Goal: Communication & Community: Answer question/provide support

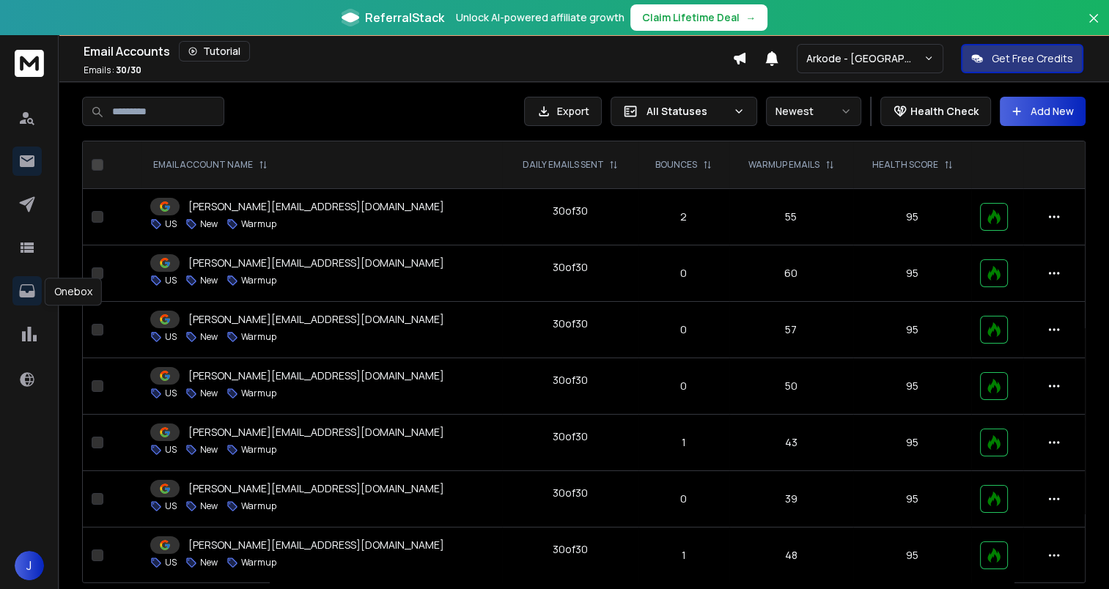
click at [29, 289] on icon at bounding box center [27, 291] width 18 height 18
click at [29, 291] on icon at bounding box center [27, 291] width 18 height 18
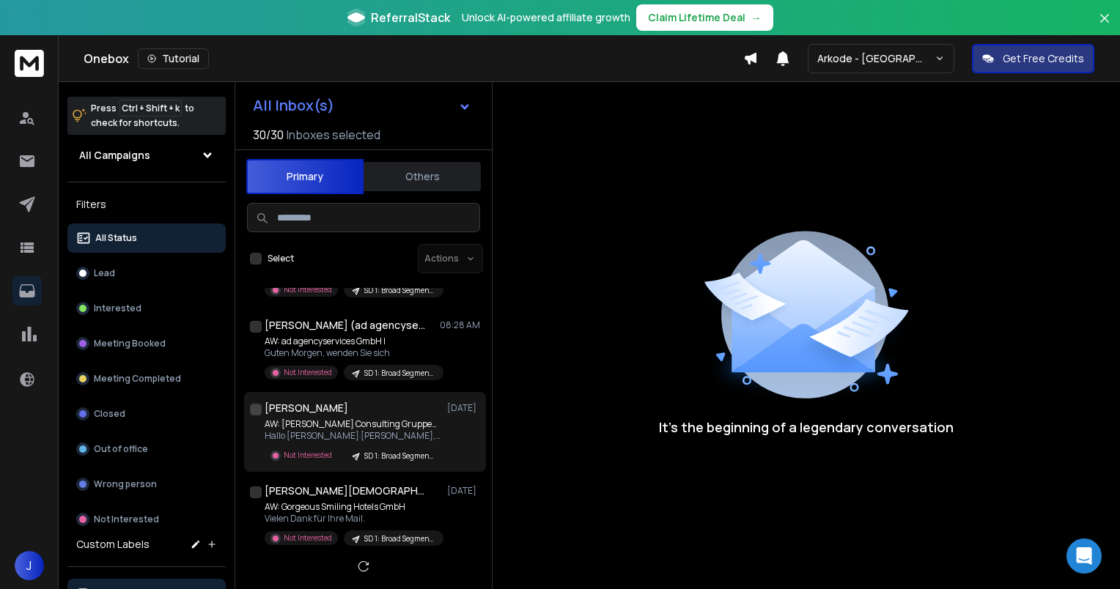
scroll to position [133, 0]
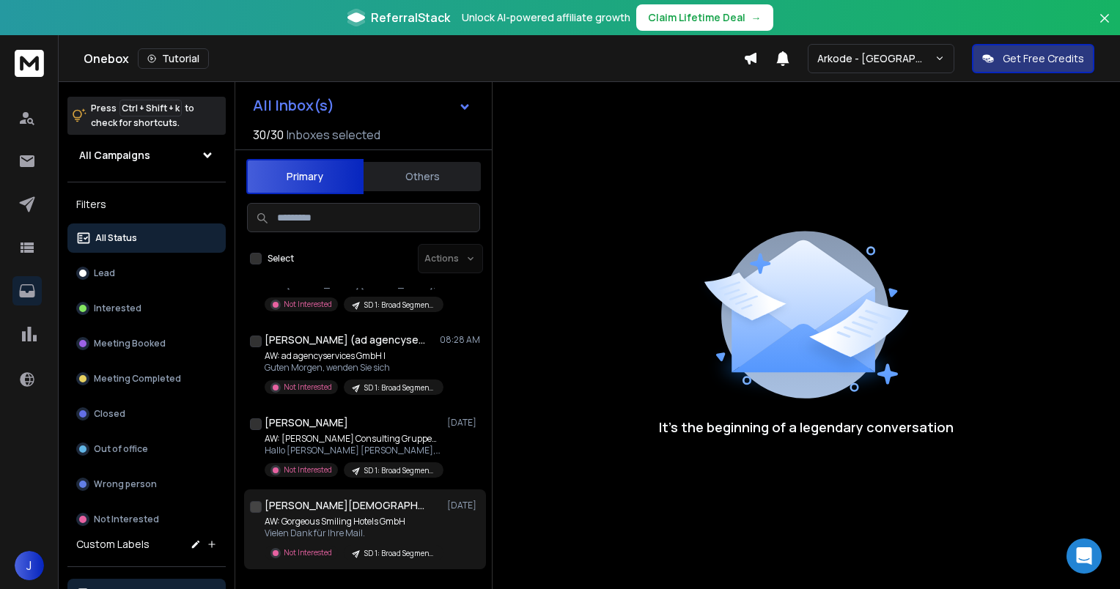
click at [408, 519] on p "AW: Gorgeous Smiling Hotels GmbH" at bounding box center [353, 522] width 176 height 12
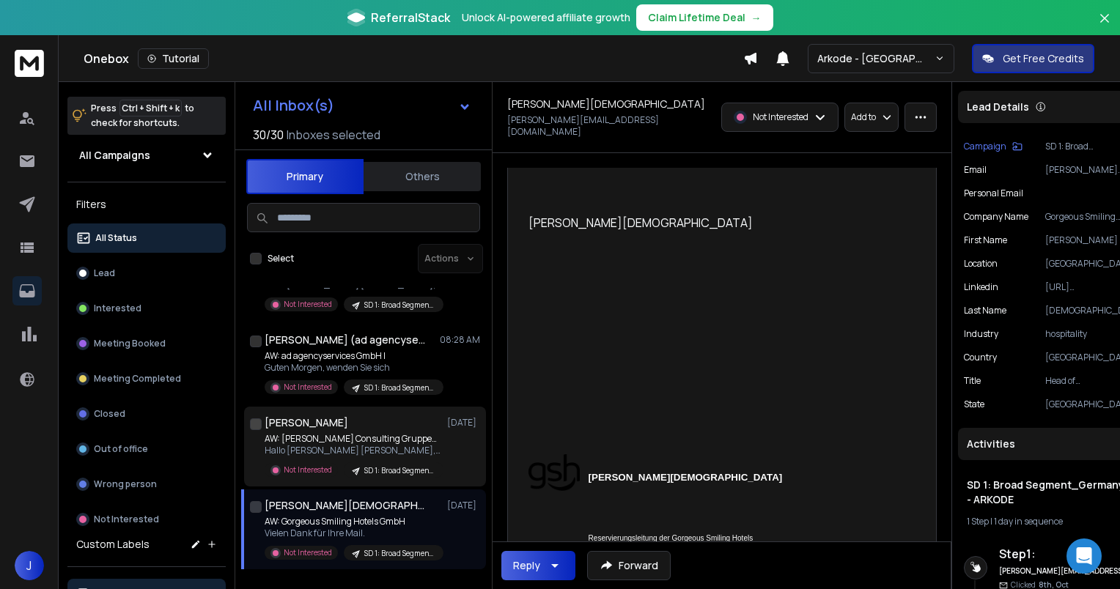
scroll to position [0, 0]
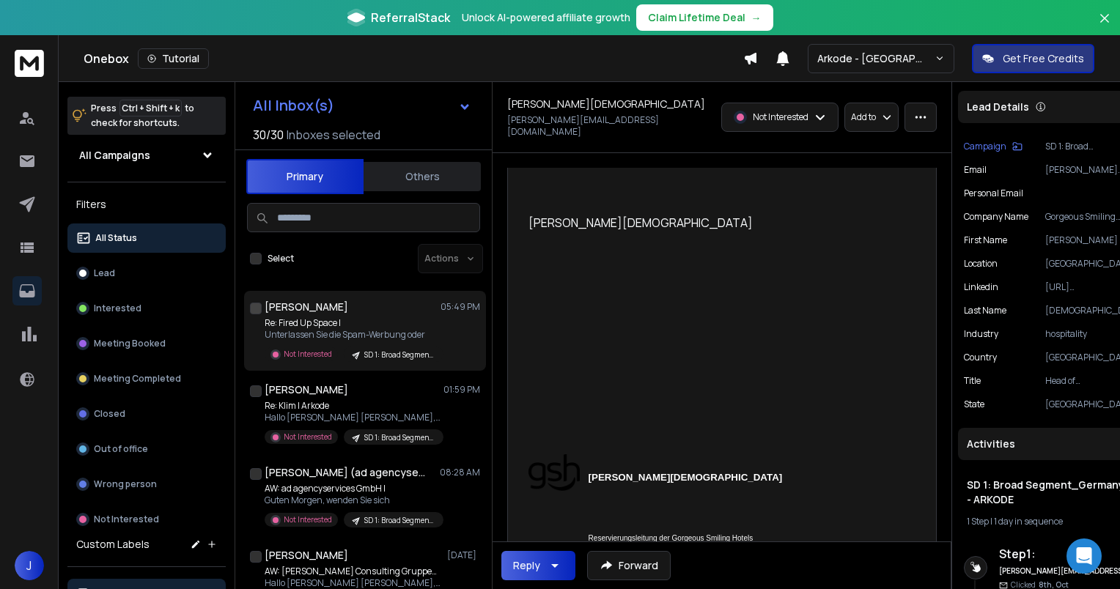
click at [369, 319] on p "Re: Fired Up Space |" at bounding box center [353, 323] width 176 height 12
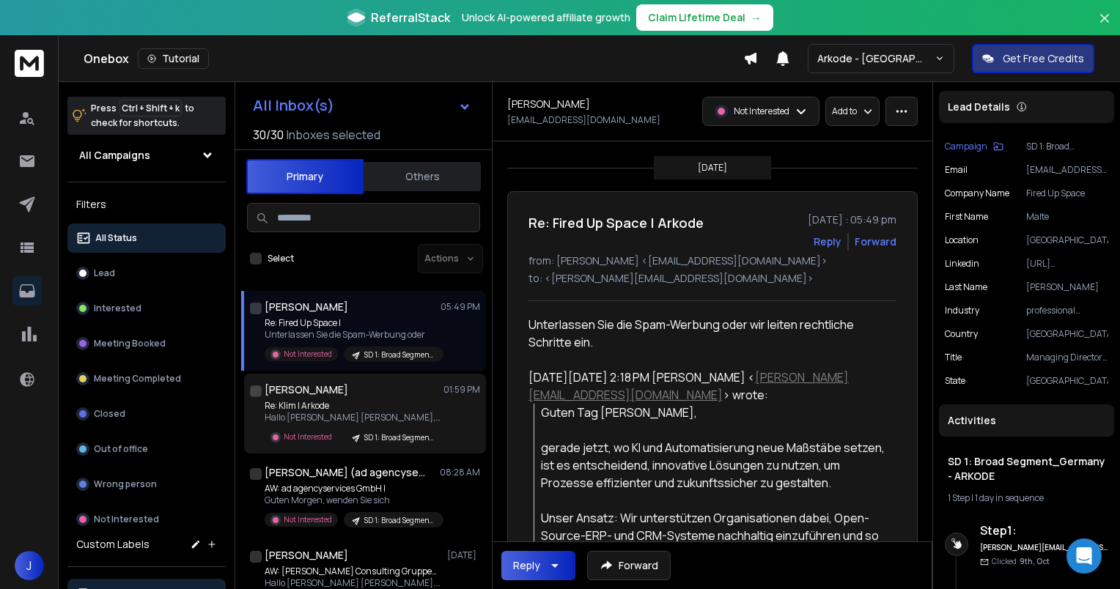
click at [347, 397] on div "Samuel Fisser 01:59 PM" at bounding box center [373, 390] width 216 height 15
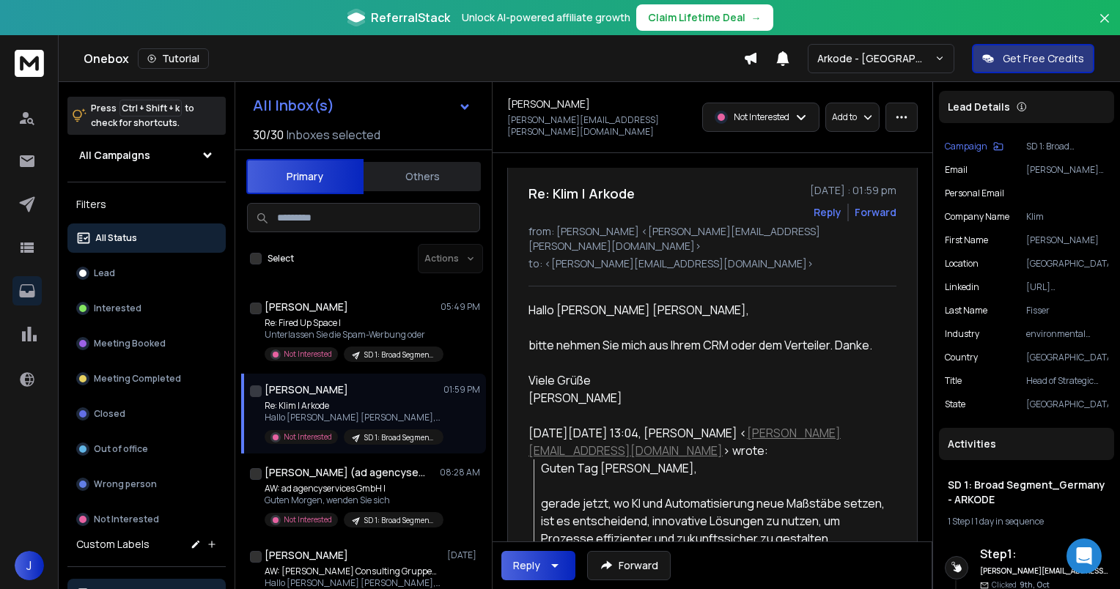
scroll to position [29, 0]
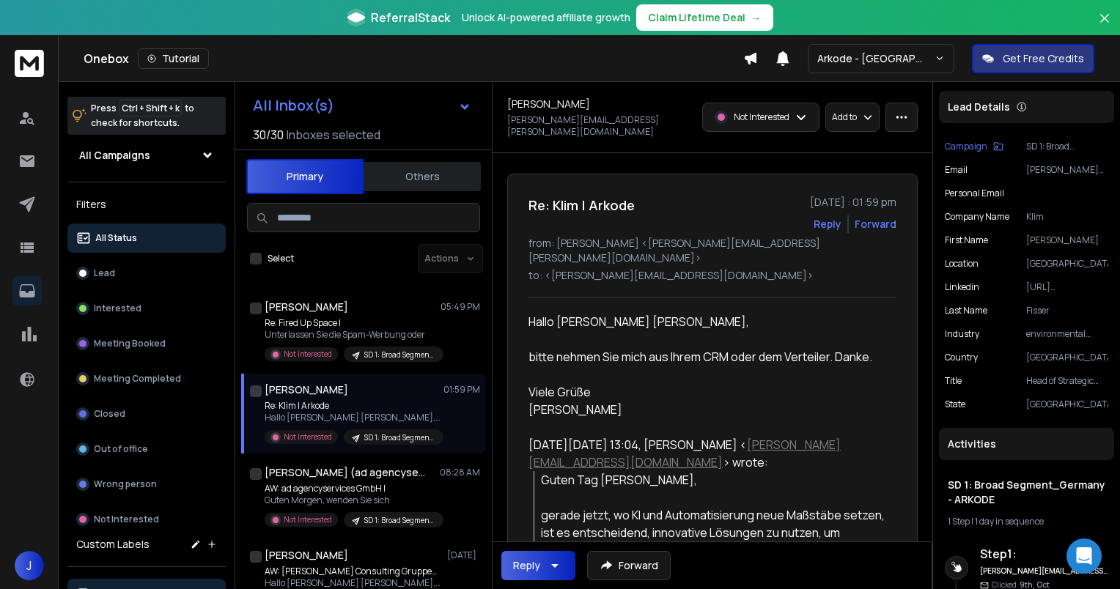
click at [553, 564] on icon "button" at bounding box center [555, 566] width 18 height 18
click at [836, 217] on button "Reply" at bounding box center [828, 224] width 28 height 15
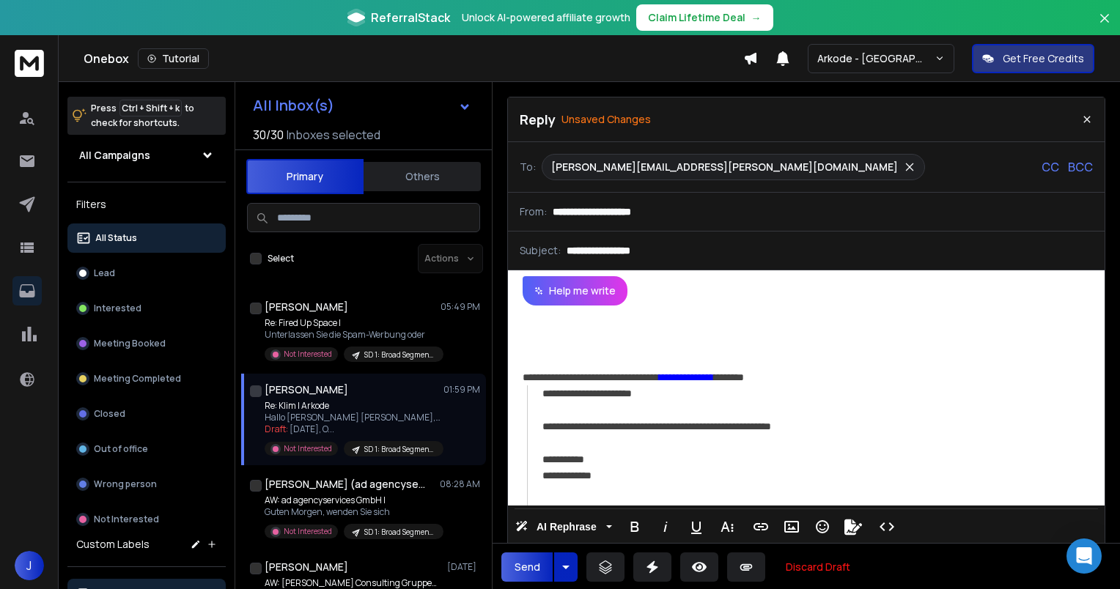
click at [566, 567] on div "Send" at bounding box center [539, 567] width 76 height 29
click at [566, 567] on icon "button" at bounding box center [565, 568] width 7 height 4
click at [1085, 114] on icon at bounding box center [1087, 120] width 12 height 12
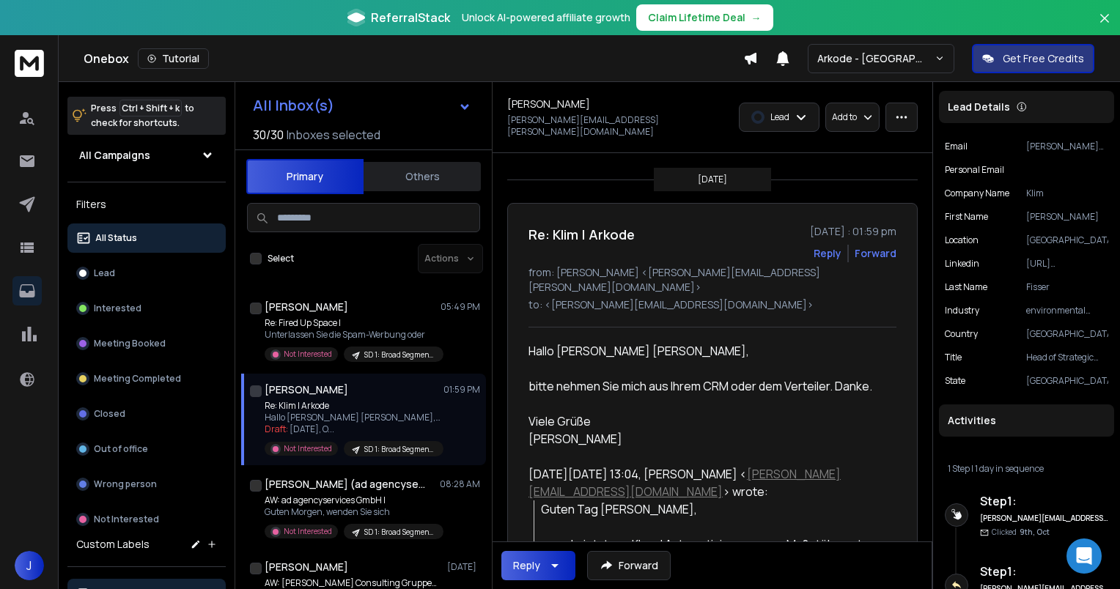
click at [551, 377] on div "bitte nehmen Sie mich aus Ihrem CRM oder dem Verteiler. Danke. Viele Grüße" at bounding box center [706, 403] width 356 height 53
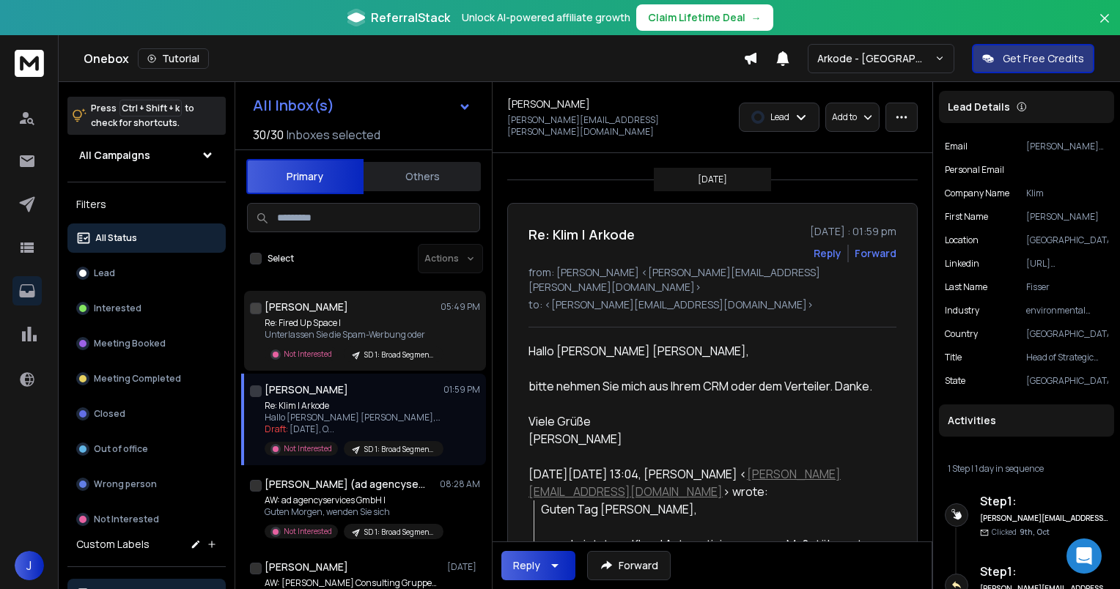
click at [372, 309] on div "Malte Rauch 05:49 PM" at bounding box center [373, 307] width 216 height 15
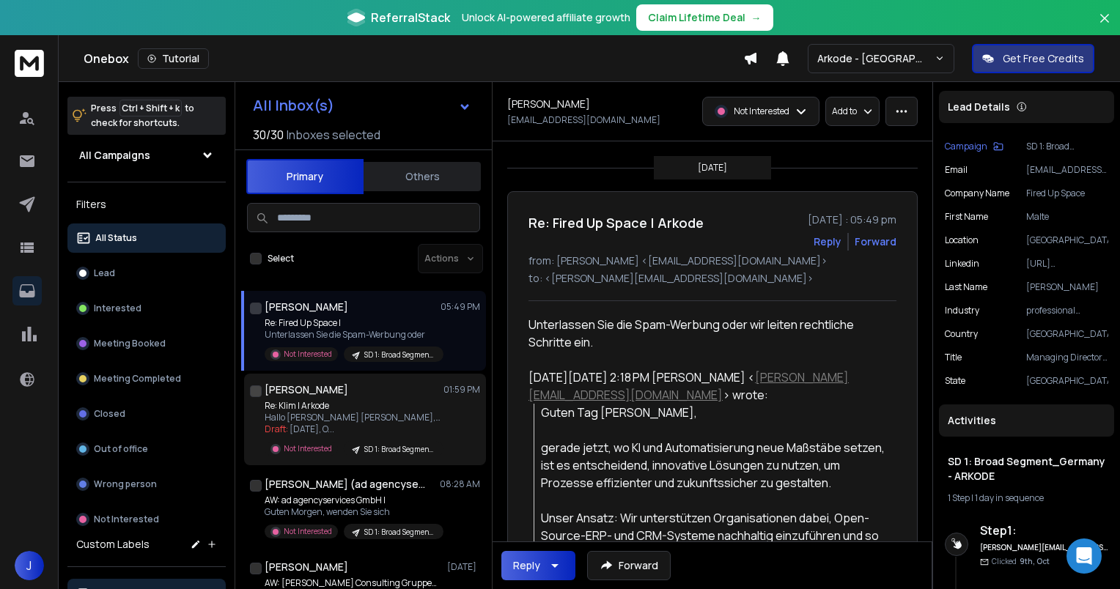
click at [355, 400] on p "Re: Klim | Arkode" at bounding box center [353, 406] width 176 height 12
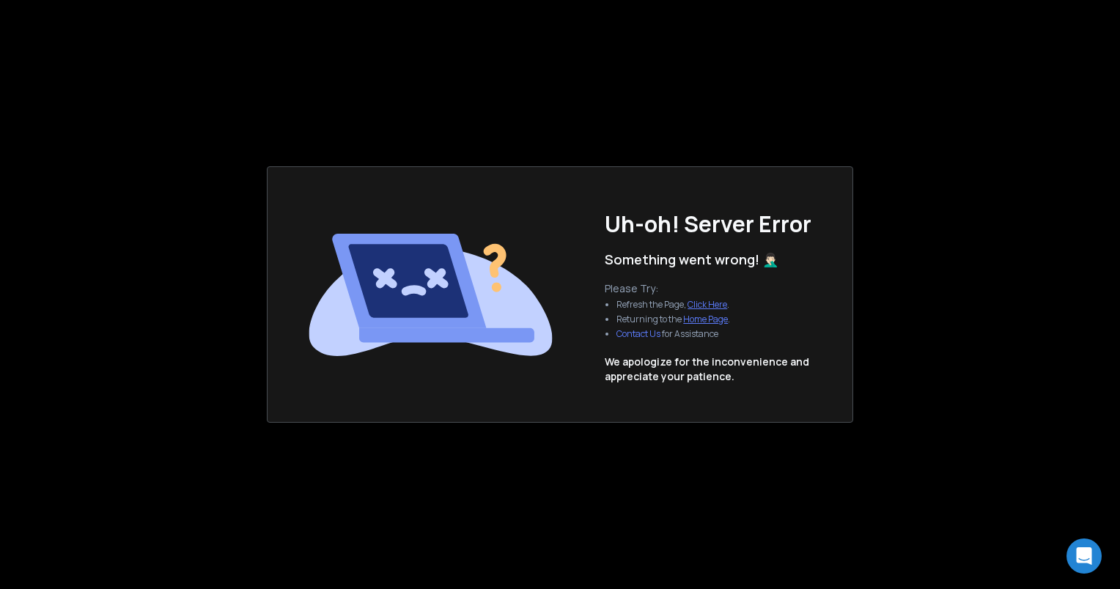
click at [627, 451] on div "Uh-oh! Server Error Something went wrong! 🤦🏻‍♂️ Please Try: Refresh the Page, C…" at bounding box center [560, 294] width 1120 height 589
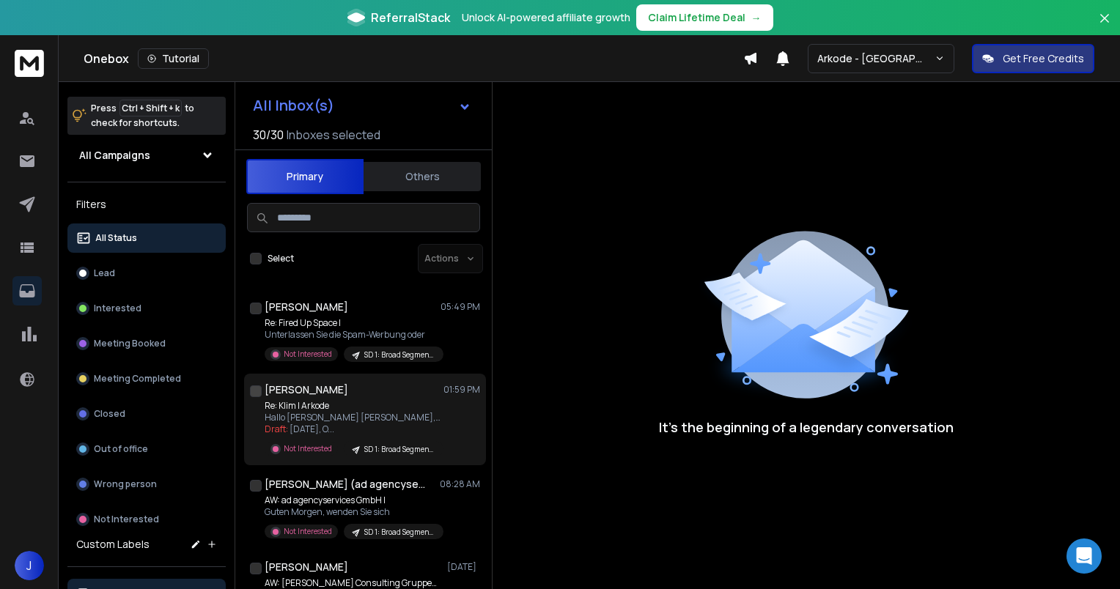
click at [385, 416] on p "Hallo Herr [PERSON_NAME], bitte nehmen" at bounding box center [353, 418] width 176 height 12
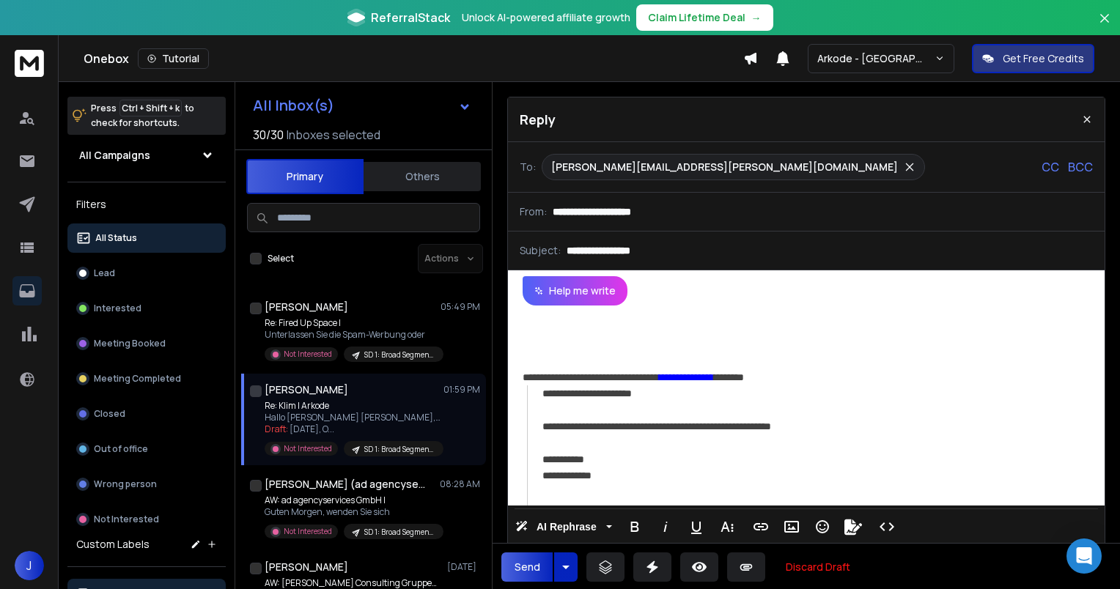
click at [1084, 122] on icon at bounding box center [1087, 120] width 12 height 12
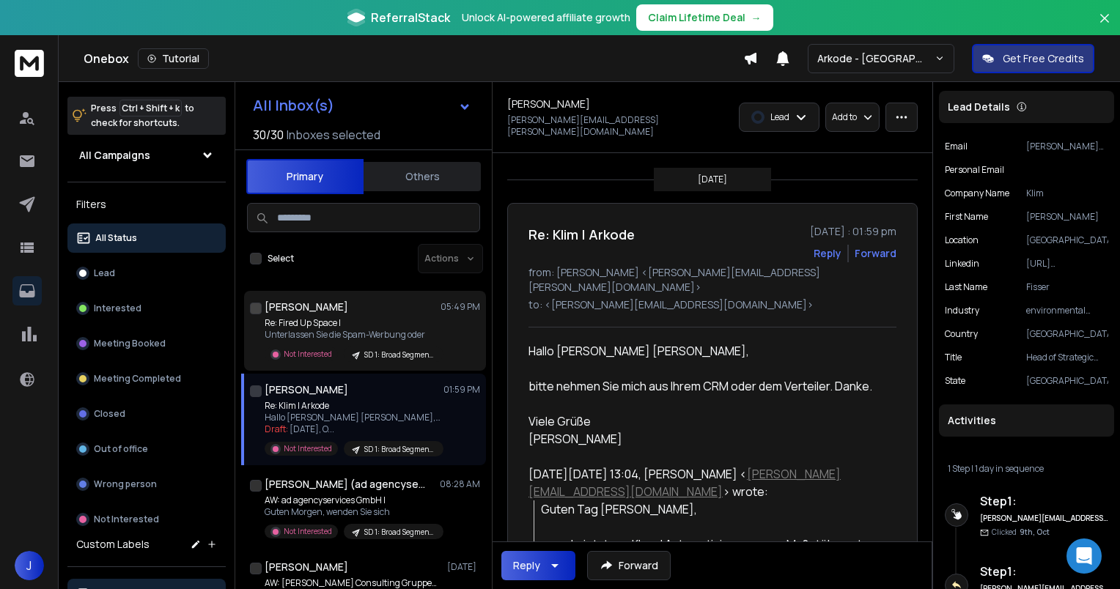
click at [351, 302] on div "[PERSON_NAME] 05:49 PM" at bounding box center [373, 307] width 216 height 15
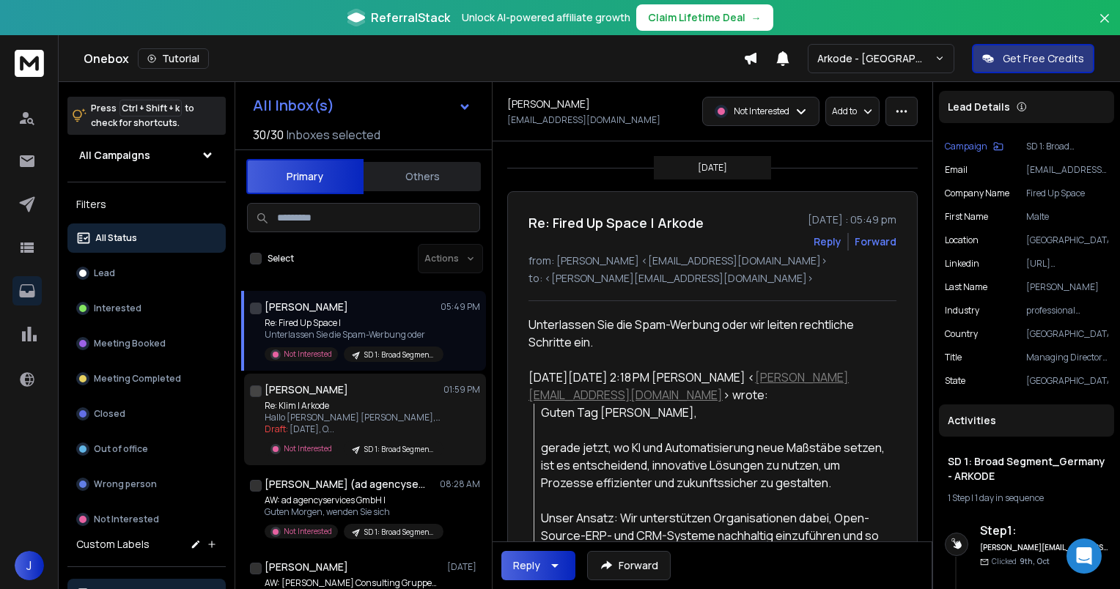
click at [353, 416] on p "Hallo Herr [PERSON_NAME], bitte nehmen" at bounding box center [353, 418] width 176 height 12
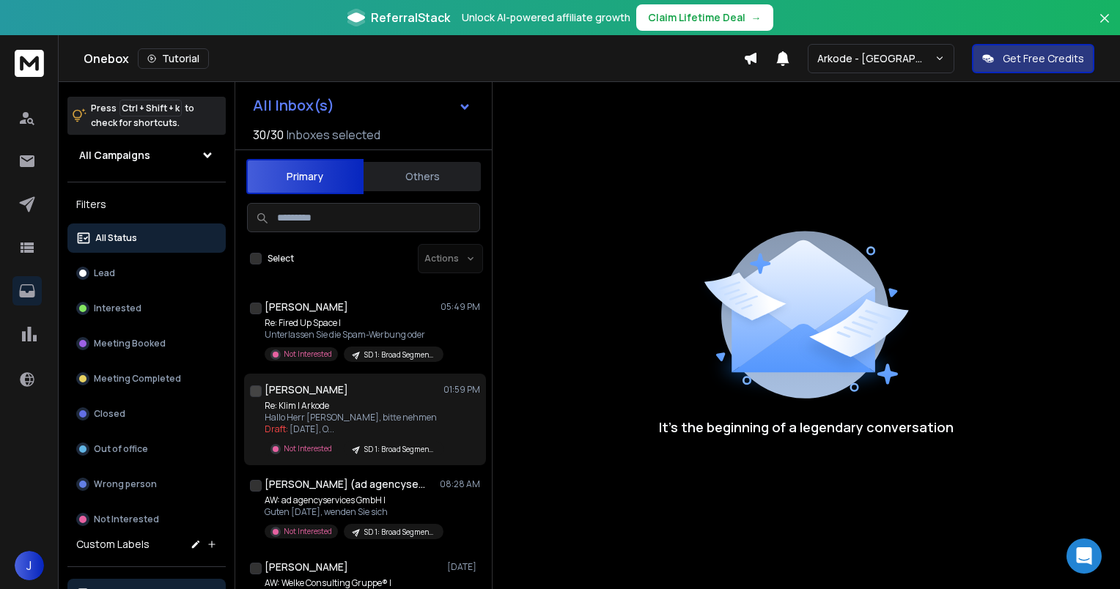
click at [339, 416] on p "Hallo Herr [PERSON_NAME], bitte nehmen" at bounding box center [353, 418] width 176 height 12
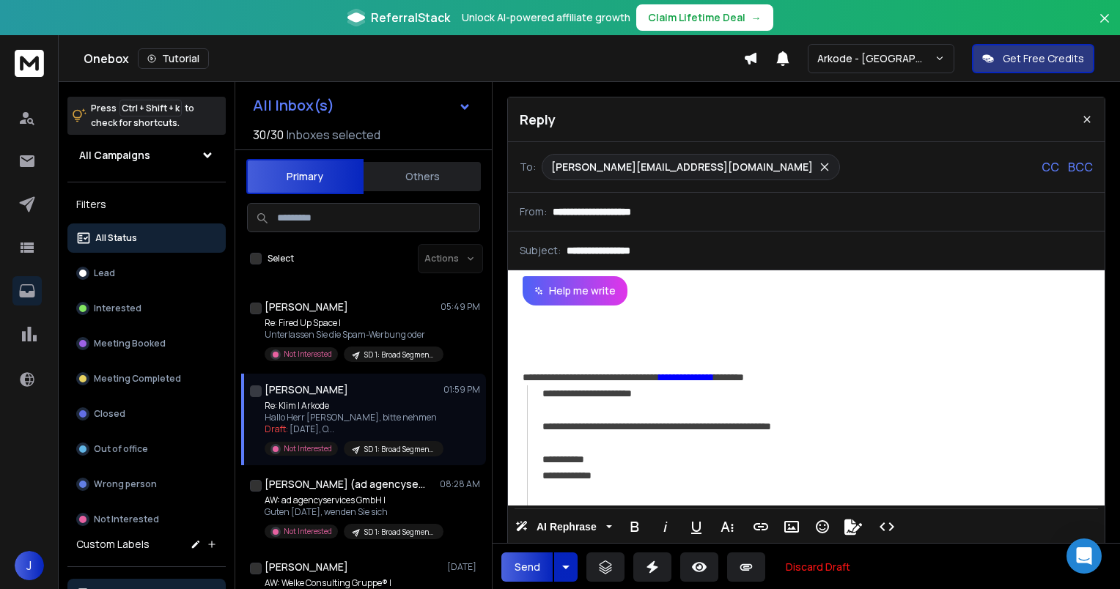
click at [1081, 117] on icon at bounding box center [1087, 120] width 12 height 12
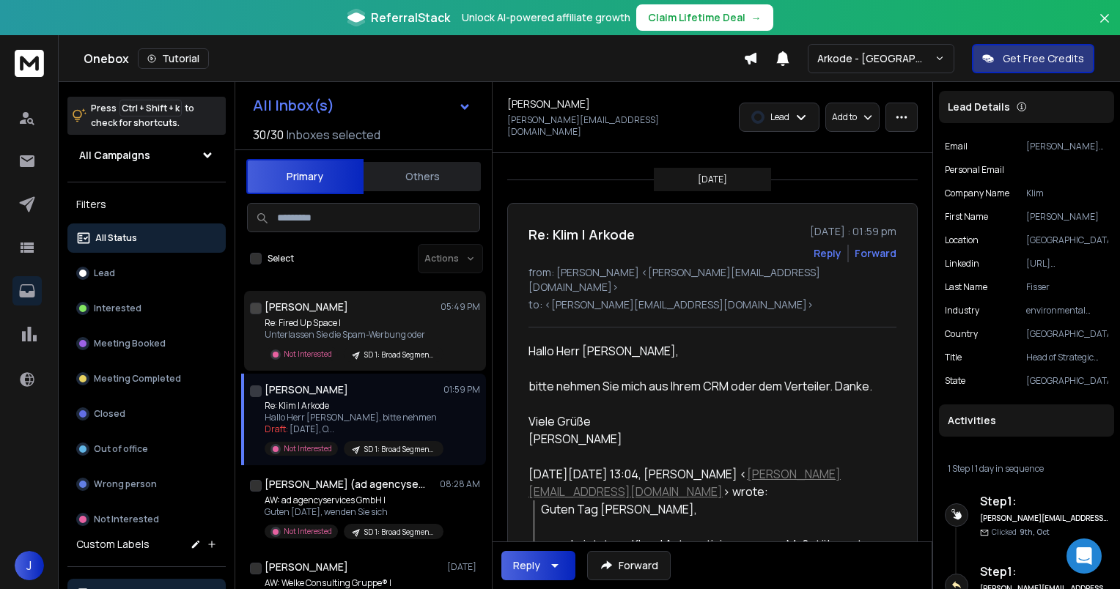
click at [353, 303] on div "Malte Rauch 05:49 PM" at bounding box center [373, 307] width 216 height 15
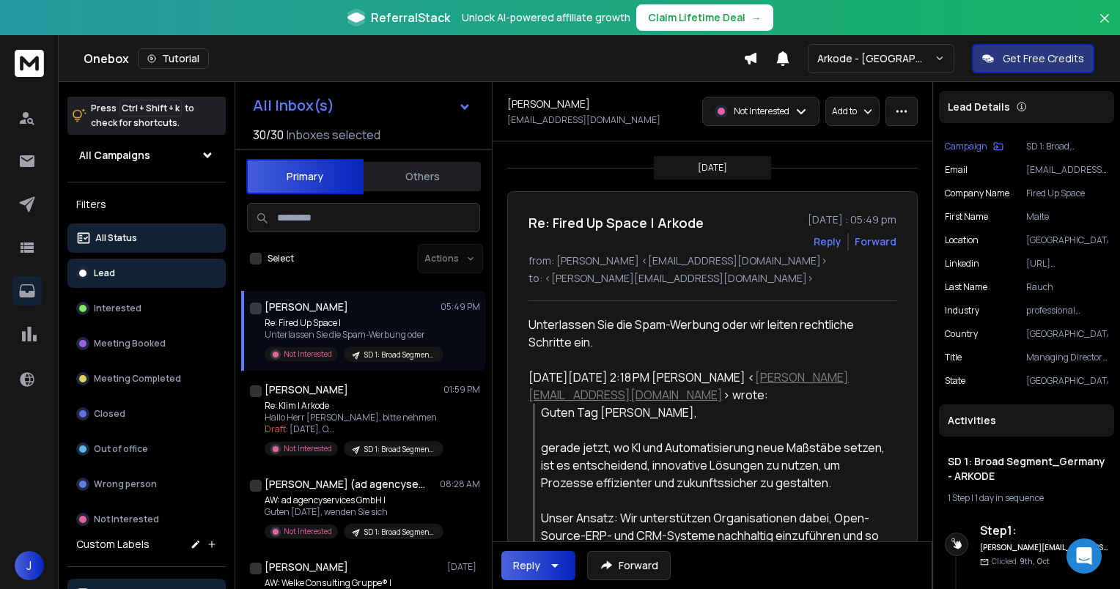
click at [103, 273] on p "Lead" at bounding box center [104, 274] width 21 height 12
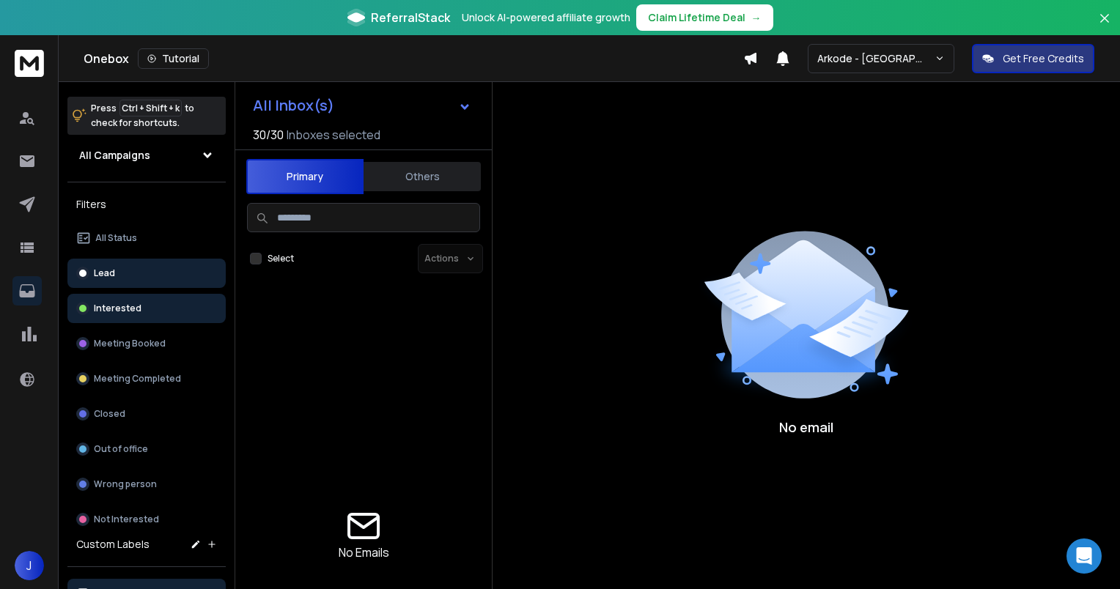
click at [128, 298] on button "Interested" at bounding box center [146, 308] width 158 height 29
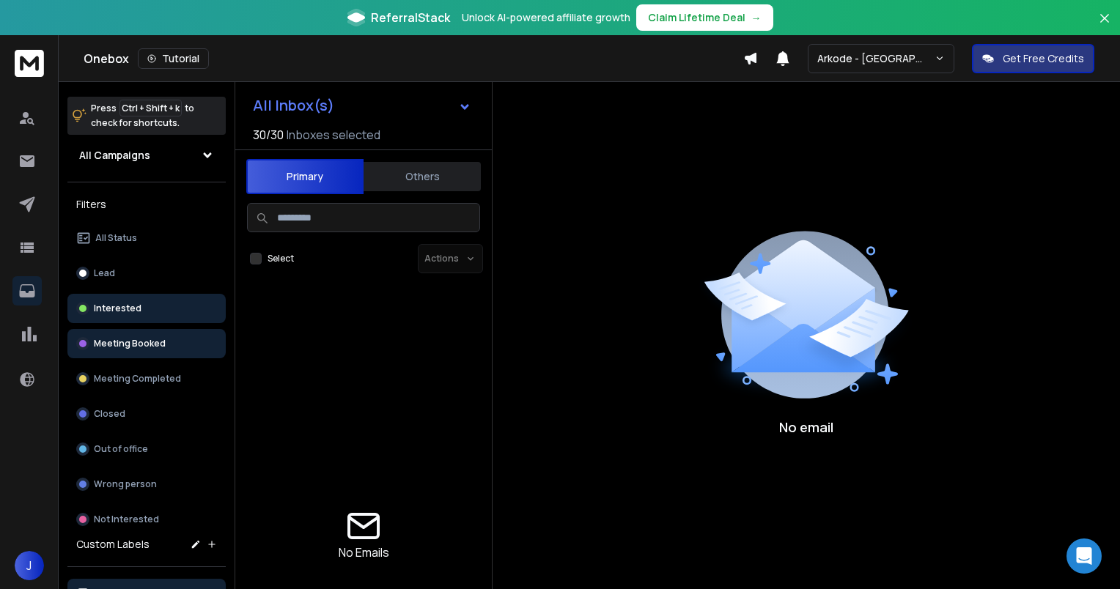
click at [130, 353] on button "Meeting Booked" at bounding box center [146, 343] width 158 height 29
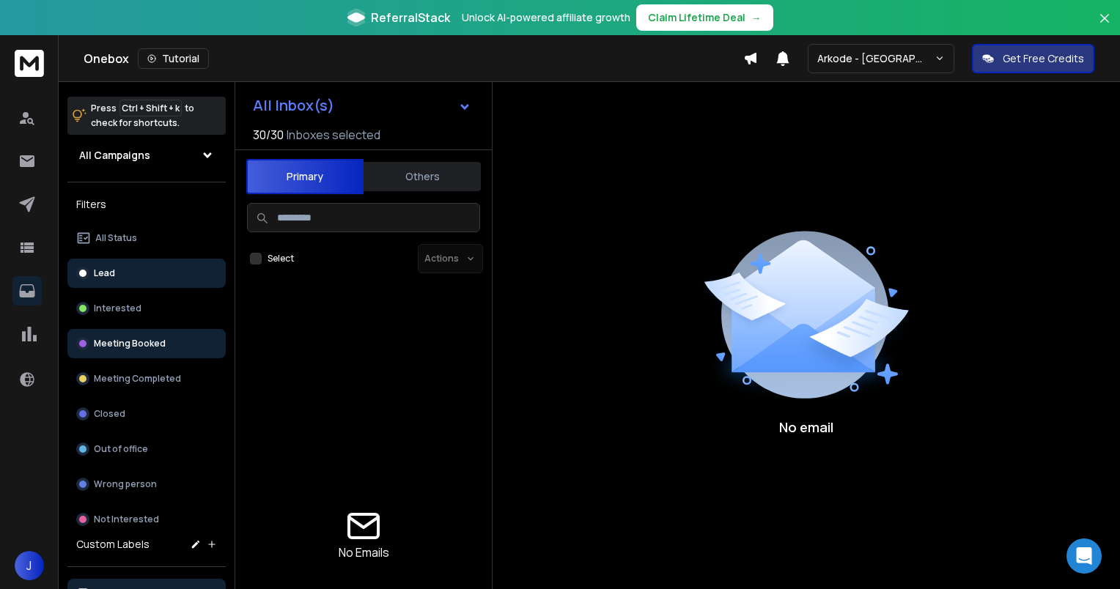
click at [147, 276] on button "Lead" at bounding box center [146, 273] width 158 height 29
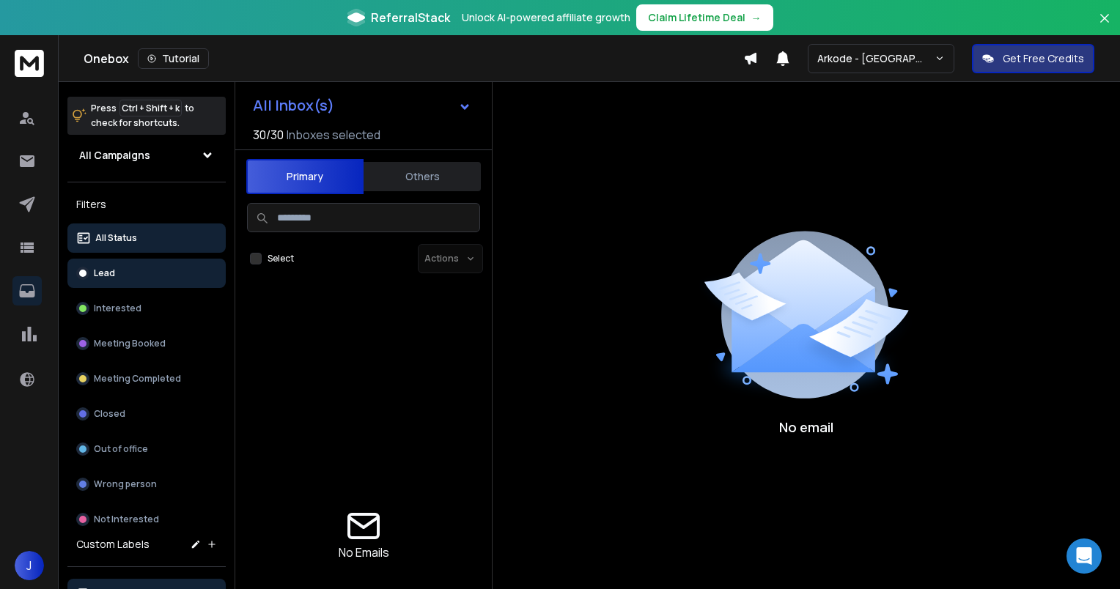
click at [148, 238] on button "All Status" at bounding box center [146, 238] width 158 height 29
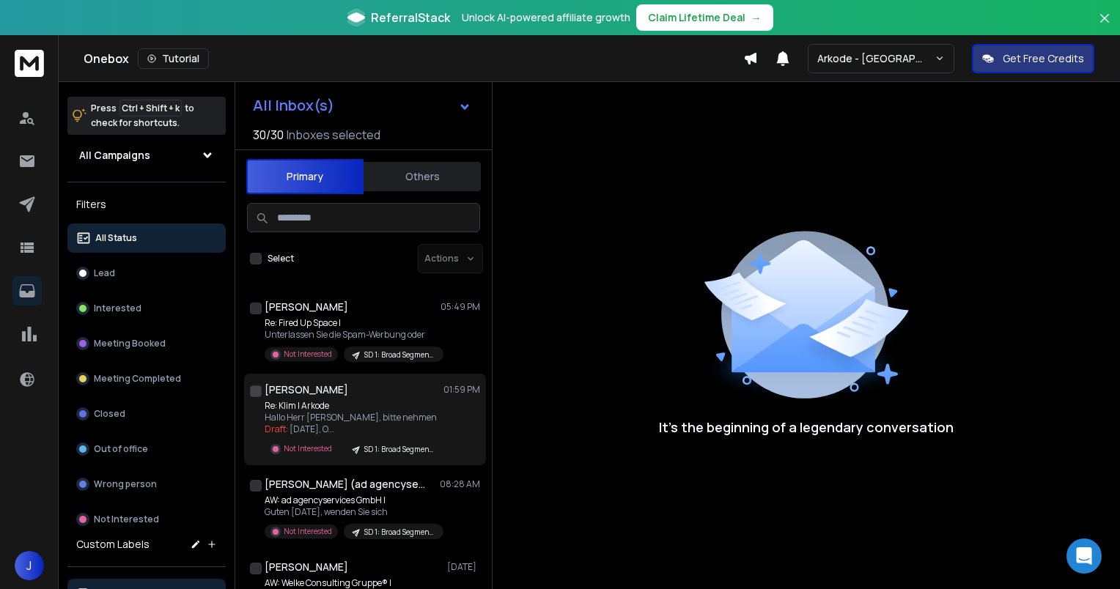
click at [312, 394] on h1 "[PERSON_NAME]" at bounding box center [307, 390] width 84 height 15
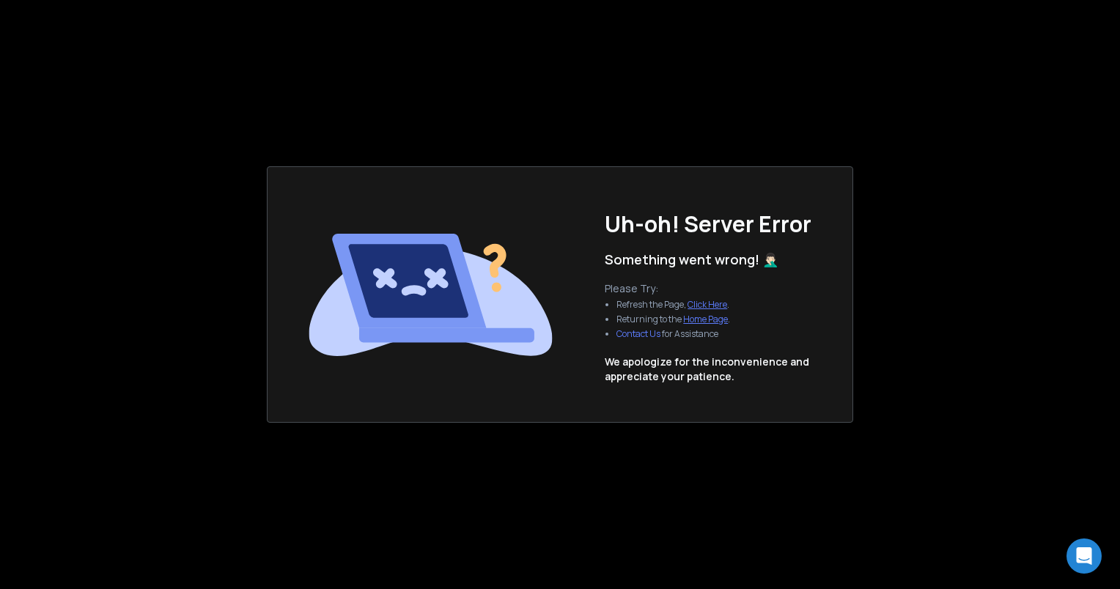
click at [443, 328] on icon at bounding box center [409, 281] width 154 height 95
click at [438, 495] on div "Uh-oh! Server Error Something went wrong! 🤦🏻‍♂️ Please Try: Refresh the Page, C…" at bounding box center [560, 294] width 1120 height 589
click at [413, 147] on div "Uh-oh! Server Error Something went wrong! 🤦🏻‍♂️ Please Try: Refresh the Page, C…" at bounding box center [560, 294] width 1120 height 589
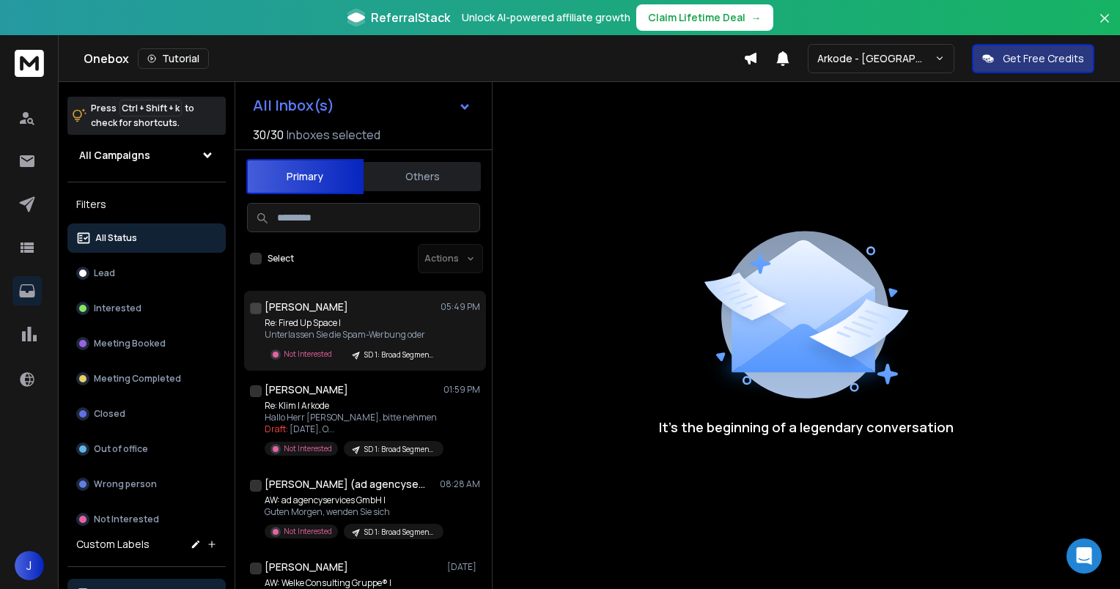
click at [329, 334] on p "Unterlassen Sie die Spam-Werbung oder" at bounding box center [353, 335] width 176 height 12
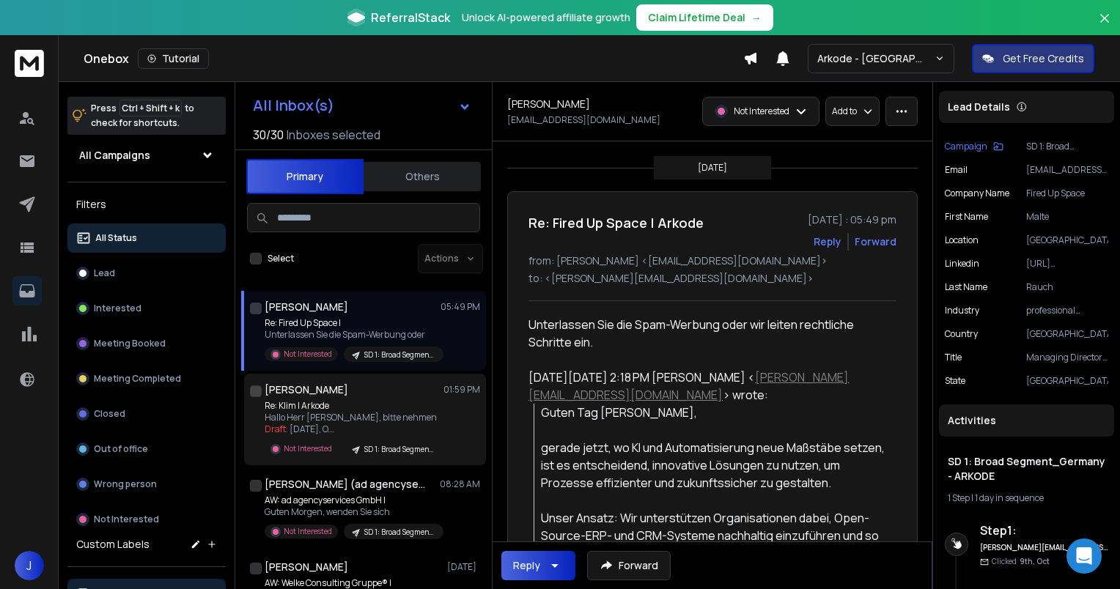
click at [317, 410] on p "Re: Klim | Arkode" at bounding box center [353, 406] width 176 height 12
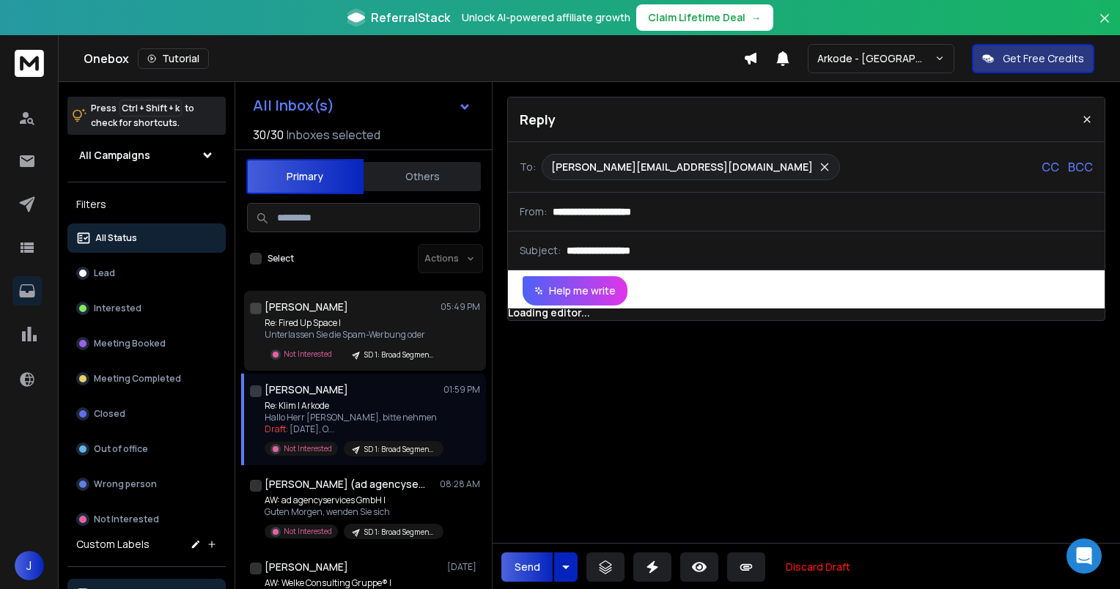
click at [342, 328] on p "Re: Fired Up Space |" at bounding box center [353, 323] width 176 height 12
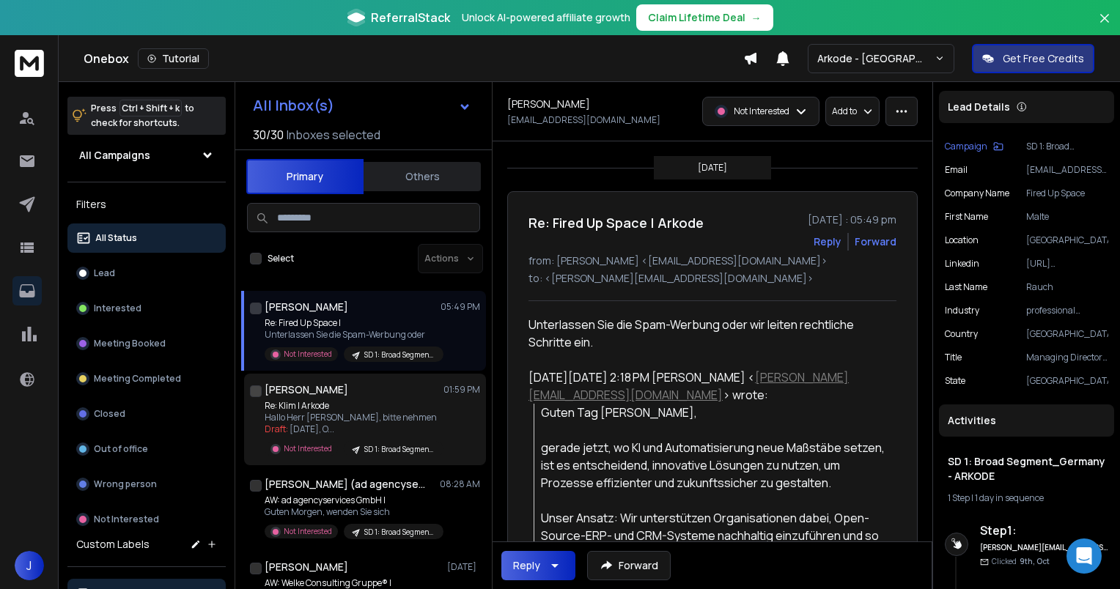
click at [308, 395] on h1 "[PERSON_NAME]" at bounding box center [307, 390] width 84 height 15
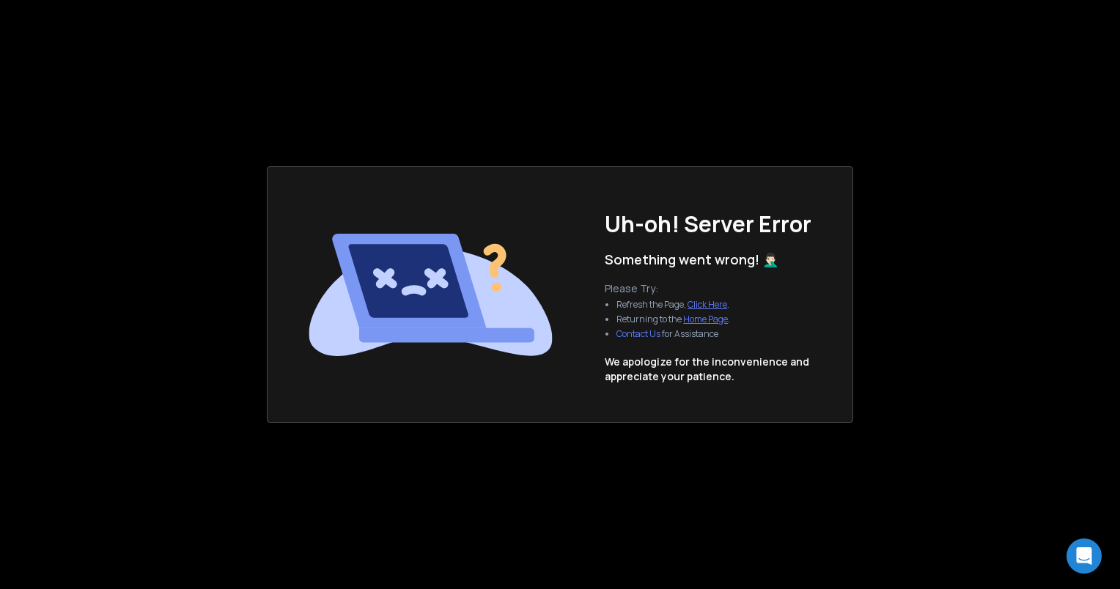
click at [709, 309] on link "Click Here" at bounding box center [708, 304] width 40 height 12
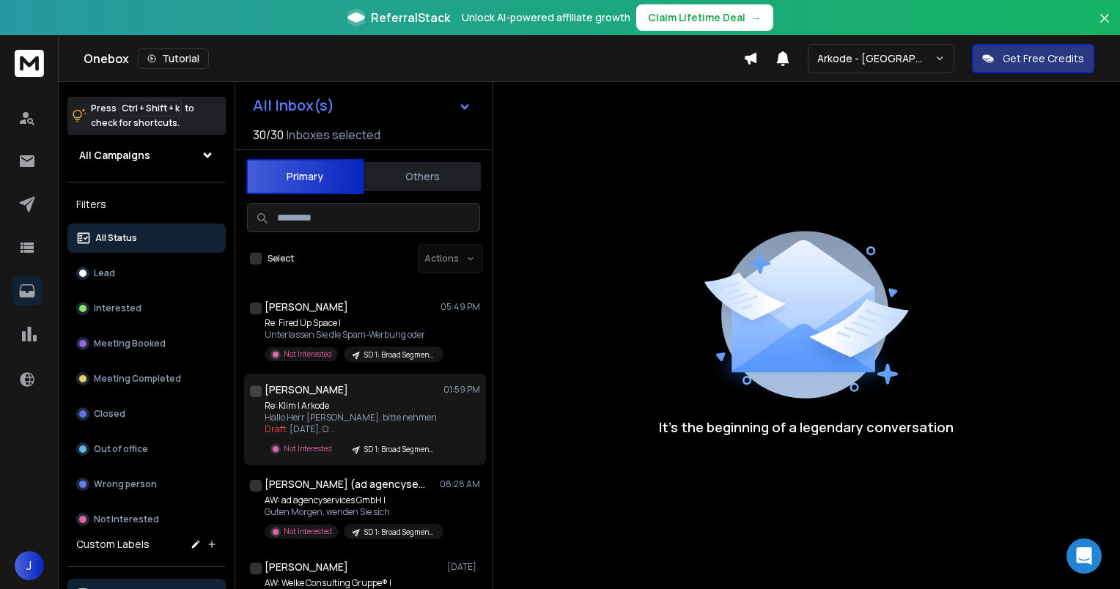
click at [309, 395] on h1 "[PERSON_NAME]" at bounding box center [307, 390] width 84 height 15
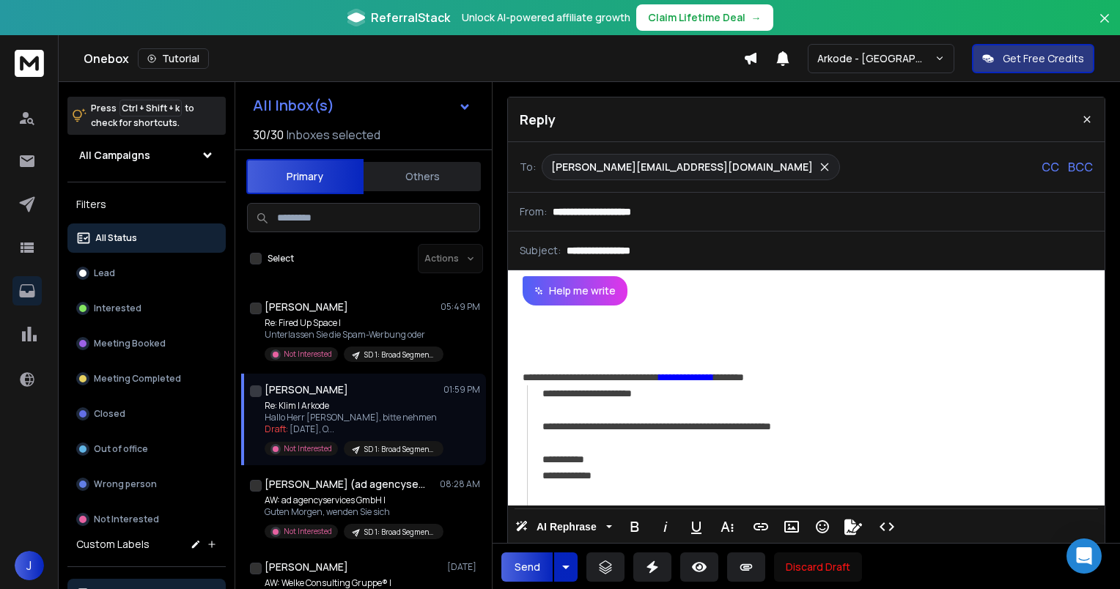
click at [830, 572] on button "Discard Draft" at bounding box center [818, 567] width 88 height 29
